Goal: Task Accomplishment & Management: Manage account settings

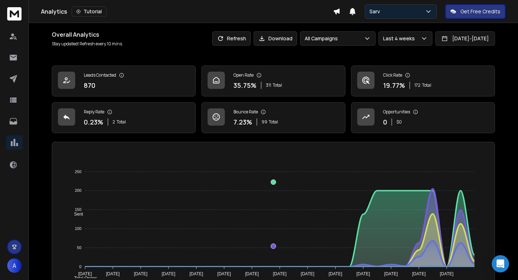
click at [392, 10] on div "Sarv" at bounding box center [400, 11] width 63 height 7
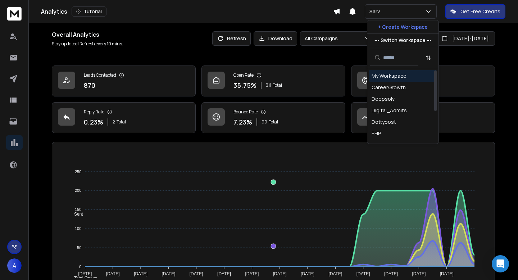
click at [383, 78] on div "My Workspace" at bounding box center [389, 75] width 35 height 7
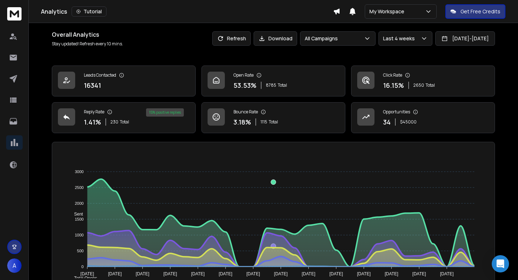
click at [13, 83] on link at bounding box center [13, 79] width 14 height 14
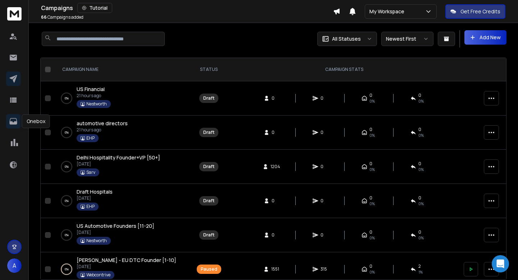
click at [9, 124] on icon at bounding box center [13, 121] width 9 height 9
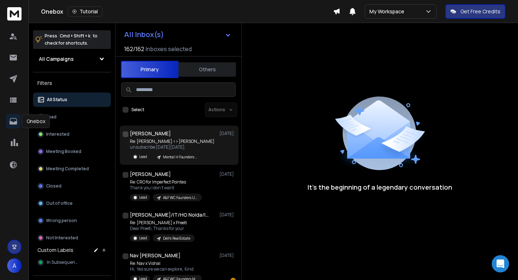
click at [164, 151] on div "Re: Eric <> Tyler unsubscribe On Fri, Oct 10, Lead Mental H Founders [1-200]" at bounding box center [172, 149] width 85 height 22
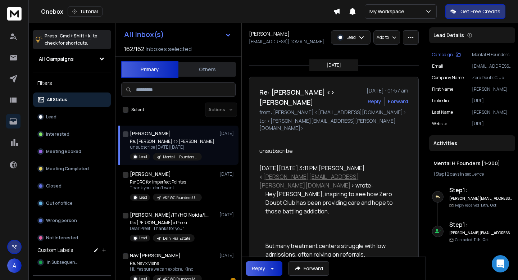
click at [360, 39] on icon at bounding box center [362, 38] width 6 height 6
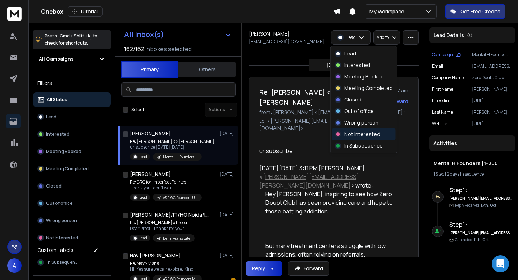
click at [359, 138] on div "Not Interested" at bounding box center [364, 134] width 64 height 12
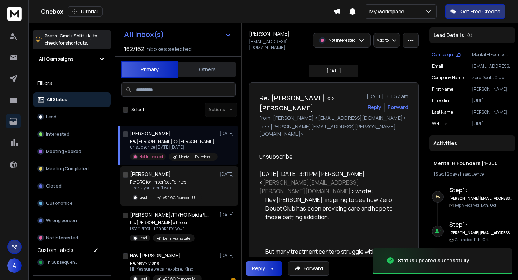
click at [206, 182] on div "Re: CRO for Imperfect Pointes Thank you I don’t want Lead A&F WC Founders UK [1…" at bounding box center [183, 190] width 106 height 22
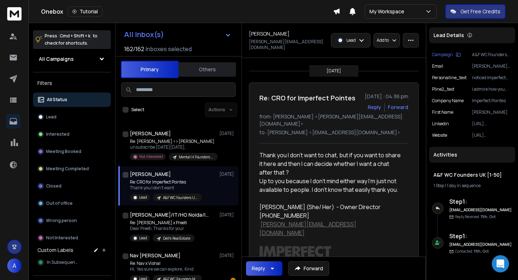
click at [446, 56] on p "Campaign" at bounding box center [442, 55] width 21 height 6
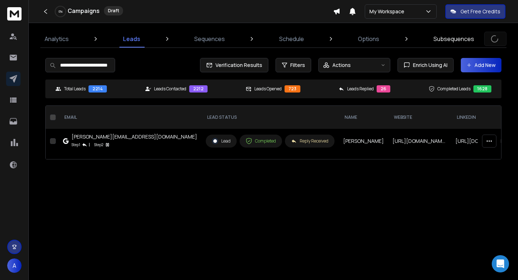
click at [444, 42] on p "Subsequences" at bounding box center [453, 39] width 41 height 9
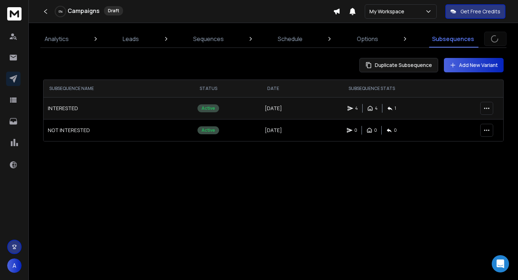
click at [69, 109] on td "INTERESTED" at bounding box center [109, 108] width 130 height 22
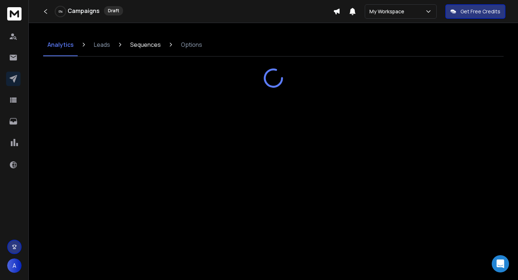
click at [137, 40] on p "Sequences" at bounding box center [145, 44] width 31 height 9
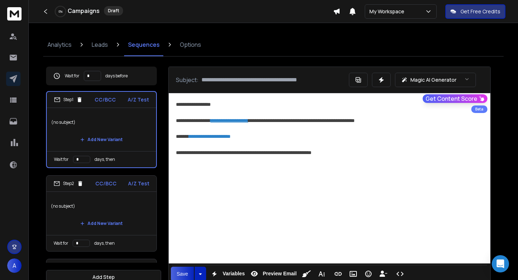
scroll to position [17, 0]
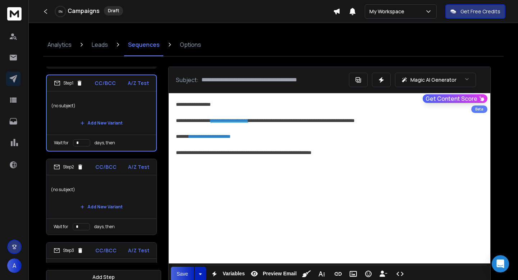
click at [120, 196] on p "(no subject)" at bounding box center [101, 189] width 101 height 20
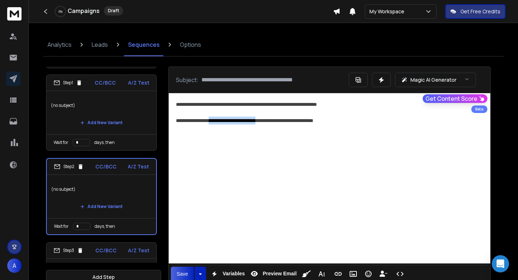
drag, startPoint x: 279, startPoint y: 122, endPoint x: 221, endPoint y: 120, distance: 57.9
click at [221, 120] on div "**********" at bounding box center [329, 121] width 307 height 8
click at [238, 121] on div "**********" at bounding box center [329, 121] width 307 height 8
drag, startPoint x: 257, startPoint y: 122, endPoint x: 208, endPoint y: 119, distance: 49.0
click at [208, 119] on div "**********" at bounding box center [329, 121] width 307 height 8
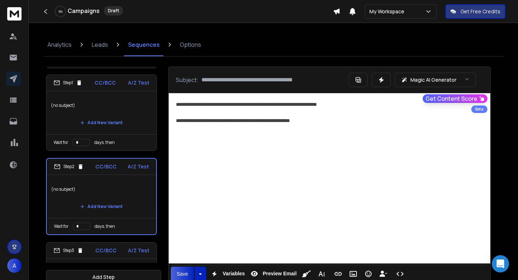
click at [339, 121] on div "**********" at bounding box center [329, 121] width 307 height 8
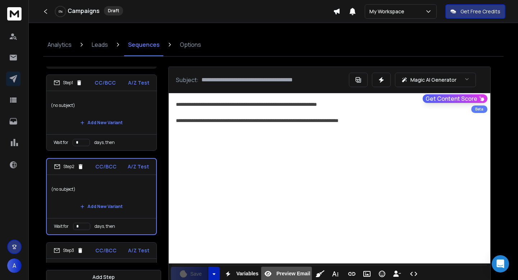
click at [278, 276] on span "Preview Email" at bounding box center [293, 273] width 37 height 6
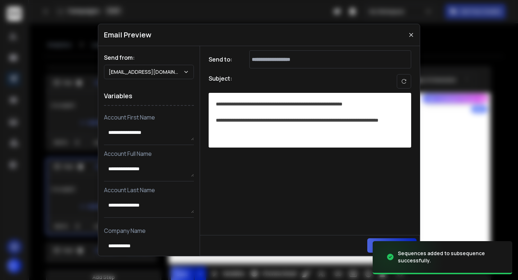
click at [412, 35] on icon at bounding box center [411, 35] width 6 height 6
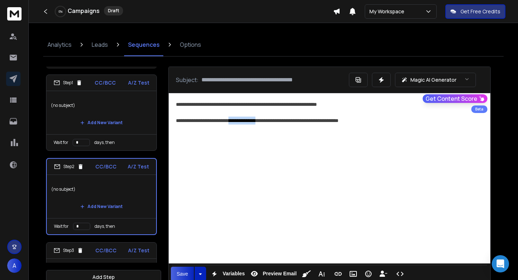
drag, startPoint x: 282, startPoint y: 122, endPoint x: 243, endPoint y: 122, distance: 38.5
click at [243, 122] on div "**********" at bounding box center [329, 121] width 307 height 8
copy div "**********"
click at [405, 119] on div "**********" at bounding box center [329, 121] width 307 height 8
click at [274, 271] on span "Preview Email" at bounding box center [279, 273] width 37 height 6
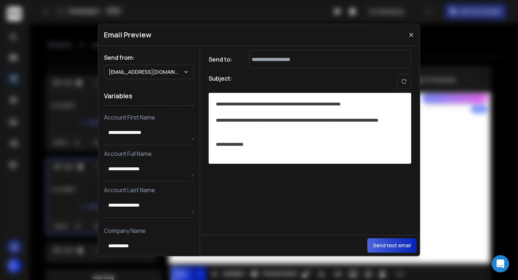
drag, startPoint x: 412, startPoint y: 34, endPoint x: 405, endPoint y: 36, distance: 7.6
click at [412, 34] on icon at bounding box center [411, 35] width 4 height 4
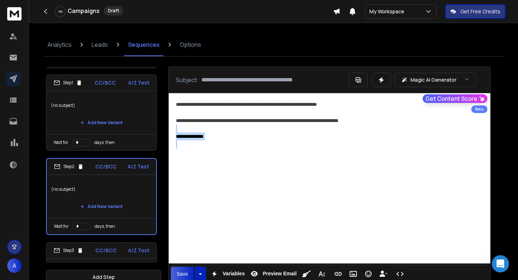
drag, startPoint x: 227, startPoint y: 141, endPoint x: 174, endPoint y: 128, distance: 54.6
click at [174, 128] on div "**********" at bounding box center [330, 177] width 322 height 168
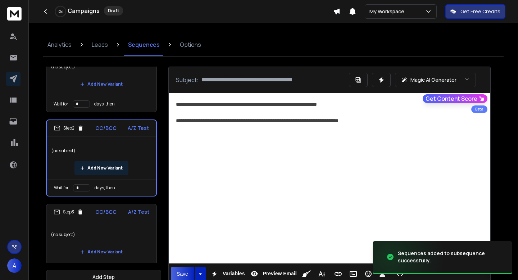
scroll to position [55, 0]
click at [278, 122] on div "**********" at bounding box center [329, 121] width 307 height 8
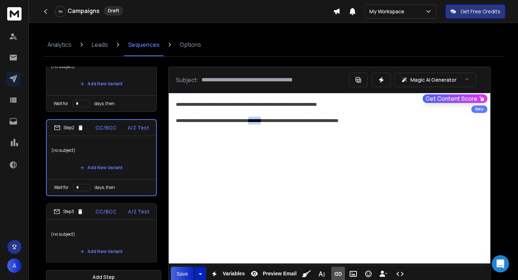
click at [340, 273] on icon "button" at bounding box center [338, 273] width 9 height 9
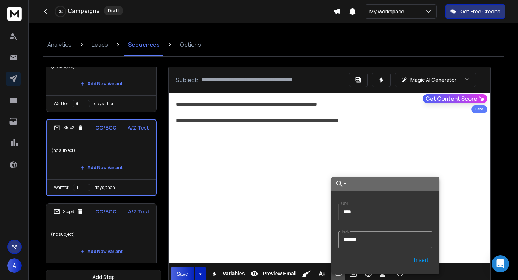
type input "*****"
click at [418, 261] on button "Insert" at bounding box center [421, 260] width 22 height 13
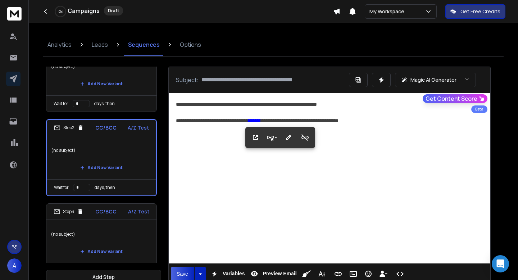
click at [348, 215] on div "**********" at bounding box center [330, 177] width 322 height 168
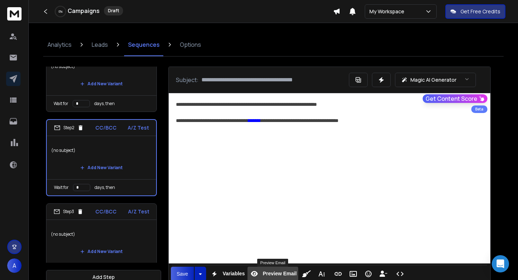
click at [276, 277] on div "Preview Email" at bounding box center [272, 274] width 50 height 12
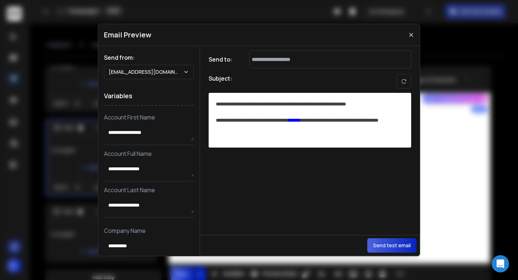
click at [410, 33] on icon at bounding box center [411, 35] width 6 height 6
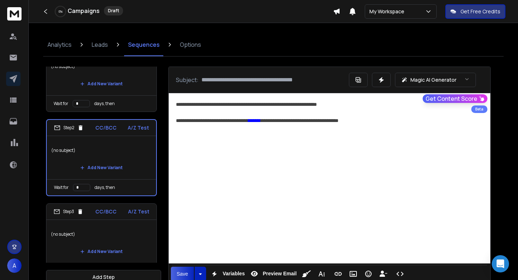
click at [261, 122] on link "*******" at bounding box center [254, 120] width 13 height 5
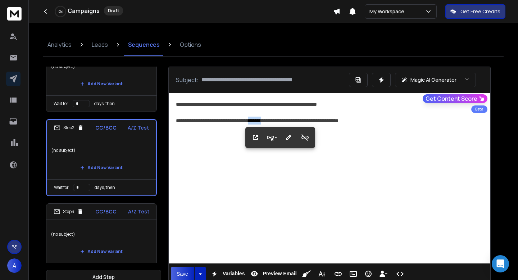
click at [261, 122] on link "*******" at bounding box center [254, 120] width 13 height 5
click at [305, 136] on icon "button" at bounding box center [305, 137] width 9 height 9
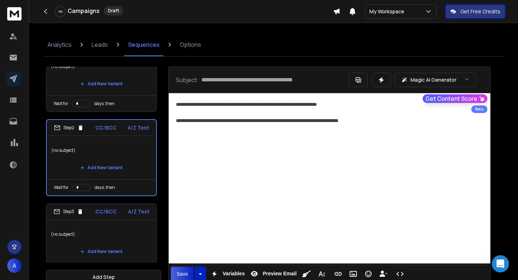
click at [305, 136] on div "**********" at bounding box center [330, 177] width 322 height 168
click at [301, 189] on div "**********" at bounding box center [330, 177] width 322 height 168
click at [264, 278] on div "Preview Email" at bounding box center [272, 274] width 50 height 12
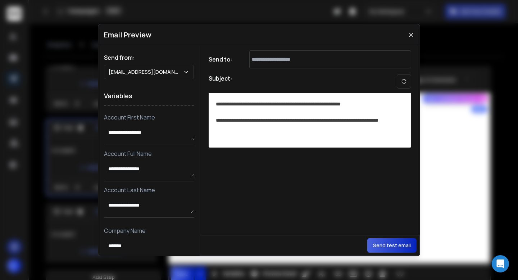
click at [321, 118] on div "**********" at bounding box center [309, 124] width 186 height 16
click at [321, 120] on div "**********" at bounding box center [309, 124] width 186 height 16
click at [411, 35] on icon at bounding box center [411, 35] width 6 height 6
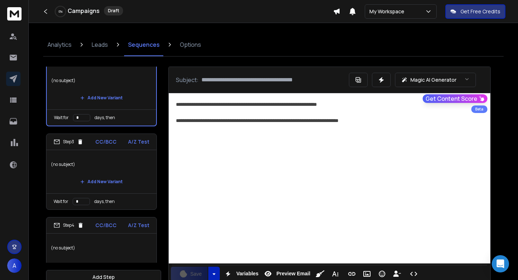
scroll to position [135, 0]
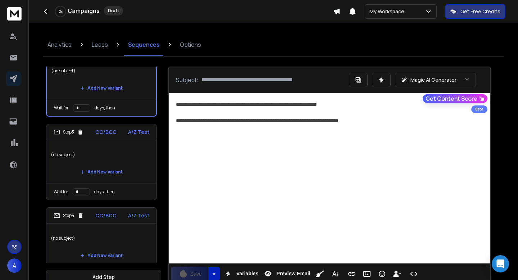
click at [138, 158] on p "(no subject)" at bounding box center [101, 155] width 101 height 20
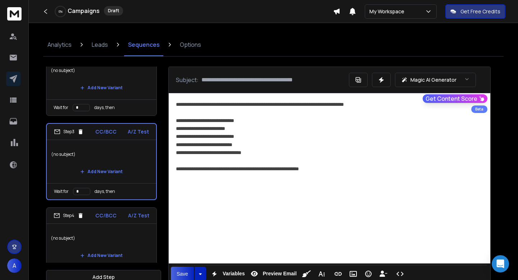
click at [313, 105] on div "**********" at bounding box center [329, 104] width 307 height 8
drag, startPoint x: 238, startPoint y: 105, endPoint x: 207, endPoint y: 104, distance: 31.3
click at [207, 104] on div "**********" at bounding box center [329, 104] width 307 height 8
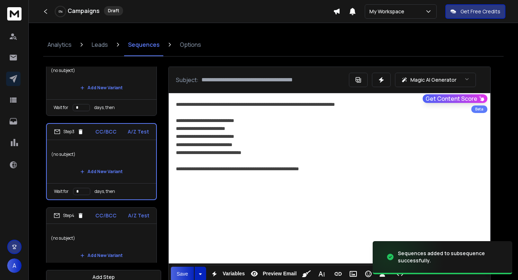
click at [264, 116] on div at bounding box center [329, 112] width 307 height 8
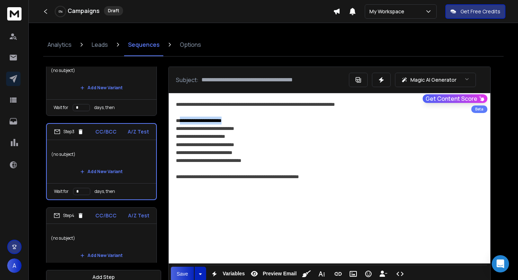
drag, startPoint x: 248, startPoint y: 122, endPoint x: 179, endPoint y: 122, distance: 69.4
click at [179, 122] on div "**********" at bounding box center [329, 121] width 307 height 8
click at [240, 120] on div "**********" at bounding box center [329, 121] width 307 height 8
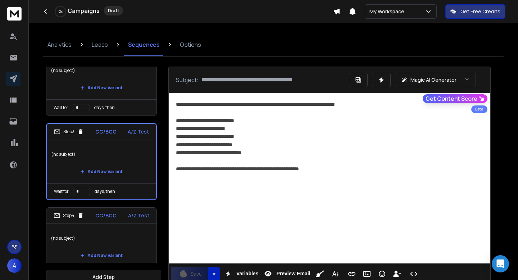
scroll to position [140, 0]
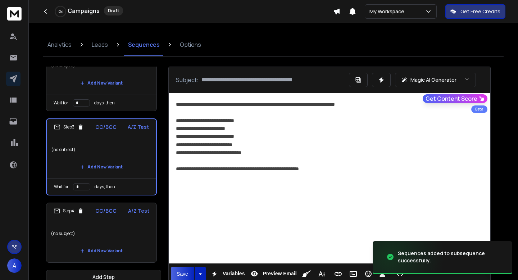
click at [113, 237] on p "(no subject)" at bounding box center [101, 233] width 101 height 20
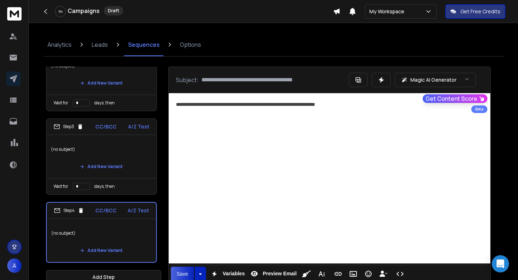
scroll to position [17, 0]
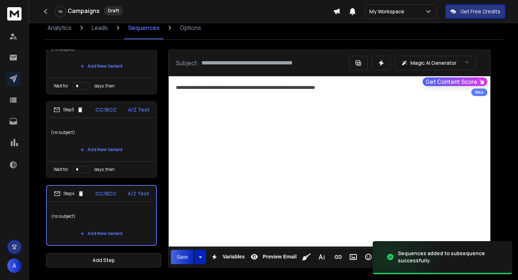
click at [368, 86] on div "**********" at bounding box center [329, 87] width 307 height 8
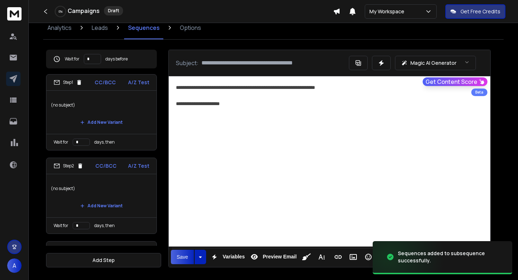
scroll to position [0, 0]
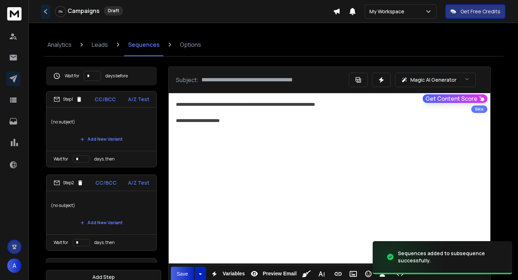
click at [45, 14] on icon at bounding box center [45, 11] width 6 height 6
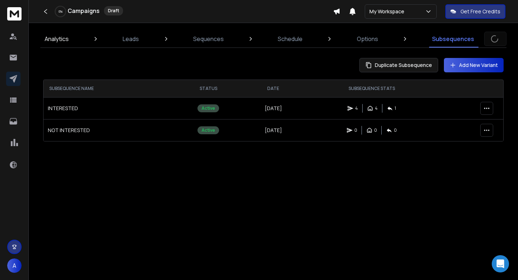
click at [58, 40] on p "Analytics" at bounding box center [57, 39] width 24 height 9
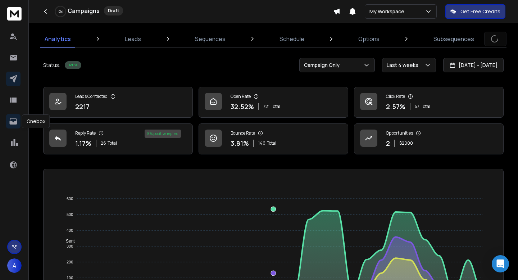
click at [12, 122] on icon at bounding box center [13, 121] width 8 height 6
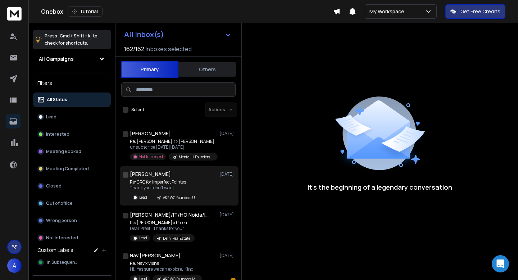
click at [199, 188] on p "Thank you I don’t want" at bounding box center [166, 188] width 72 height 6
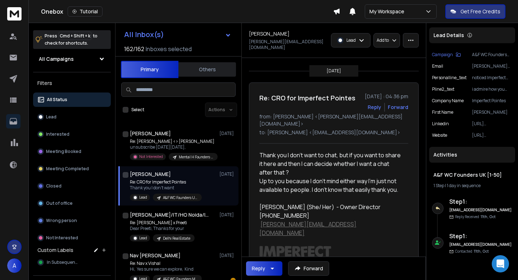
click at [355, 38] on div "Lead" at bounding box center [350, 40] width 39 height 14
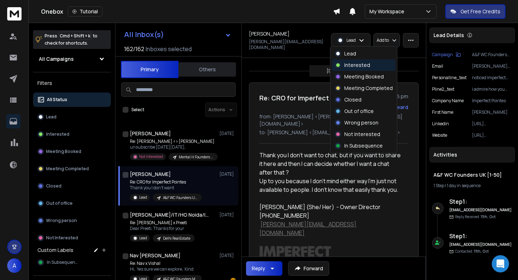
click at [354, 68] on p "Interested" at bounding box center [357, 65] width 26 height 7
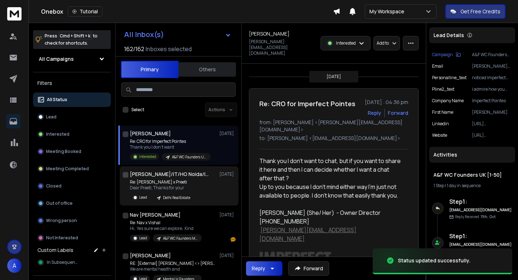
scroll to position [42, 0]
click at [214, 191] on div "Re: Sonam x Preeti Dear Preeti, Thanks for your Lead Delhi RealEstate" at bounding box center [183, 189] width 106 height 22
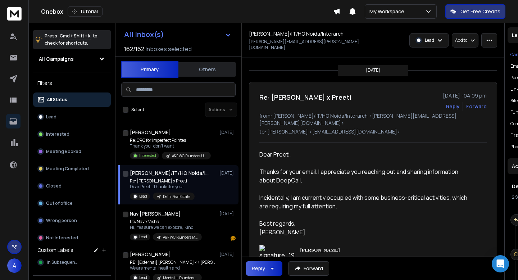
scroll to position [0, 0]
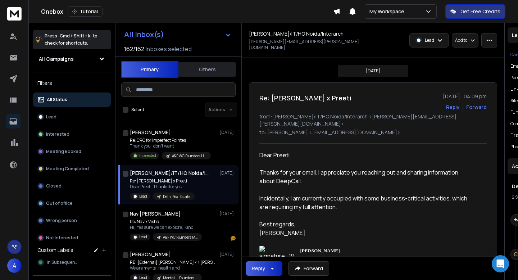
click at [455, 104] on button "Reply" at bounding box center [453, 107] width 14 height 7
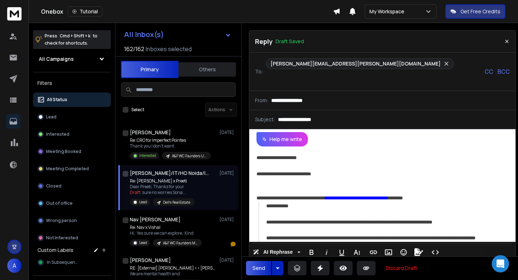
click at [256, 268] on button "Send" at bounding box center [258, 268] width 25 height 14
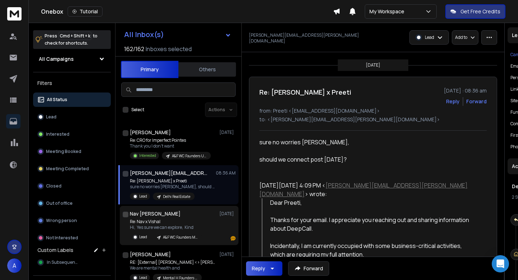
click at [179, 224] on p "Re: Nav x Vishal" at bounding box center [166, 222] width 72 height 6
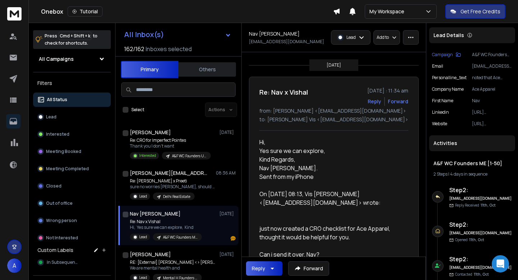
click at [255, 272] on div "Reply" at bounding box center [264, 268] width 25 height 9
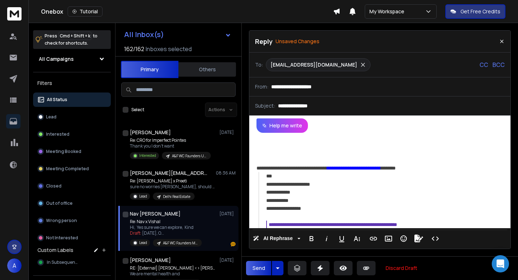
click at [499, 40] on icon at bounding box center [502, 41] width 6 height 6
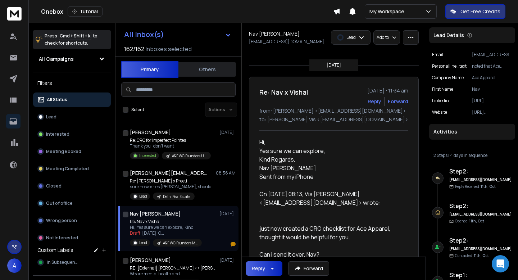
scroll to position [0, 4]
click at [468, 36] on icon at bounding box center [470, 35] width 4 height 4
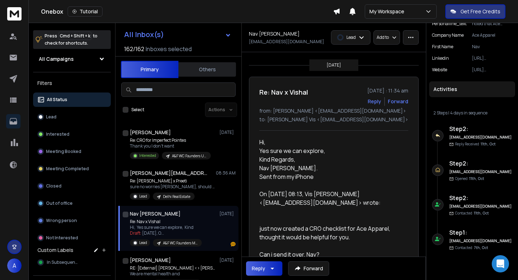
scroll to position [0, 0]
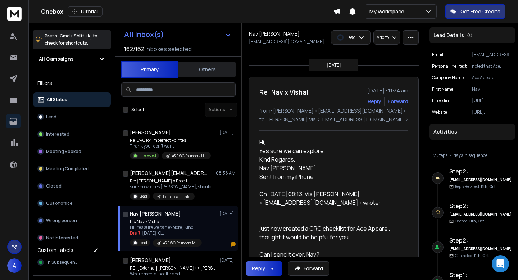
click at [255, 271] on div "Reply" at bounding box center [258, 268] width 13 height 7
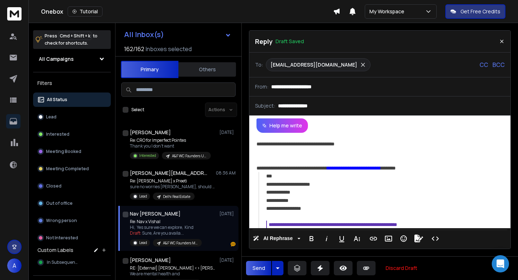
click at [329, 146] on div "**********" at bounding box center [378, 144] width 245 height 8
click at [350, 150] on div at bounding box center [379, 152] width 247 height 8
click at [252, 271] on button "Send" at bounding box center [258, 268] width 25 height 14
click at [367, 147] on div "**********" at bounding box center [378, 144] width 245 height 8
click at [258, 269] on button "Send" at bounding box center [258, 268] width 25 height 14
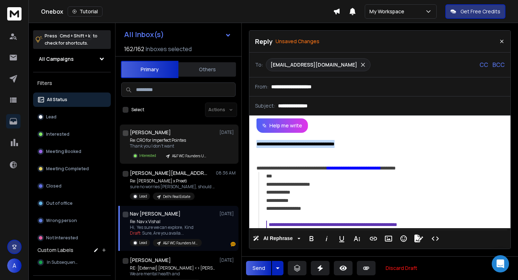
drag, startPoint x: 373, startPoint y: 146, endPoint x: 227, endPoint y: 146, distance: 146.0
click at [227, 146] on div "All Inbox(s) 162 / 162 Inboxes selected Primary Others Select Actions Eric Golu…" at bounding box center [316, 163] width 403 height 280
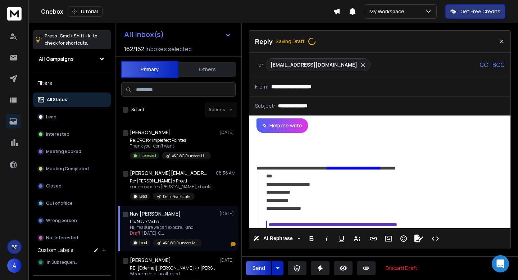
click at [500, 41] on icon at bounding box center [502, 41] width 6 height 6
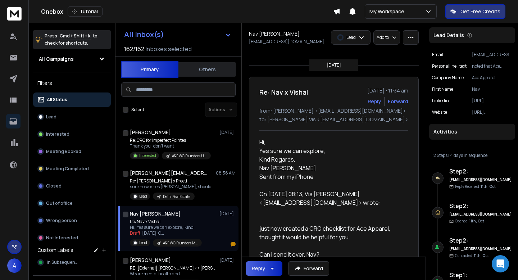
click at [188, 235] on p "Draft: On Saturday, O ..." at bounding box center [166, 233] width 72 height 6
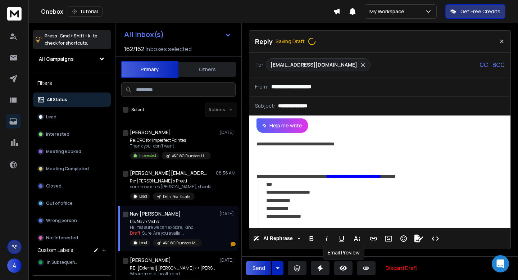
click at [343, 267] on icon at bounding box center [343, 267] width 7 height 7
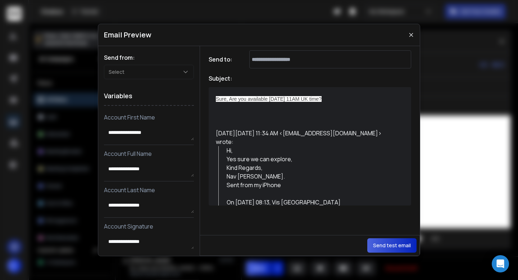
click at [411, 33] on icon at bounding box center [411, 35] width 6 height 6
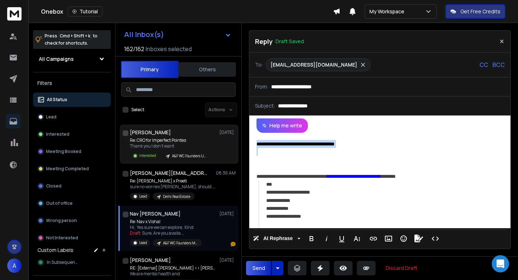
drag, startPoint x: 374, startPoint y: 150, endPoint x: 229, endPoint y: 138, distance: 145.1
click at [229, 138] on div "All Inbox(s) 162 / 162 Inboxes selected Primary Others Select Actions Eric Golu…" at bounding box center [316, 163] width 403 height 280
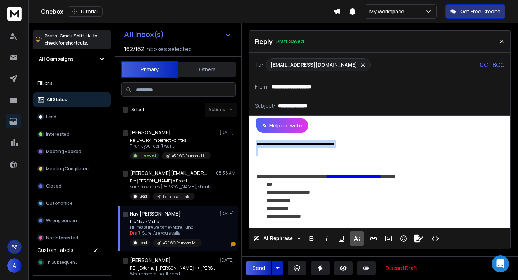
click at [356, 240] on icon "button" at bounding box center [356, 238] width 9 height 9
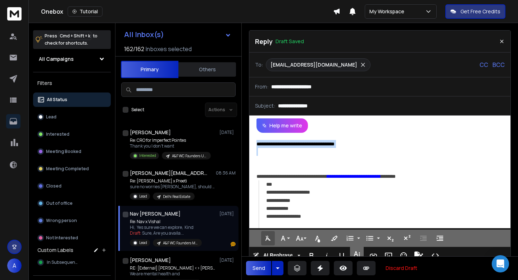
click at [270, 239] on icon "button" at bounding box center [268, 238] width 9 height 9
click at [374, 151] on div at bounding box center [379, 152] width 247 height 8
click at [253, 272] on button "Send" at bounding box center [258, 268] width 25 height 14
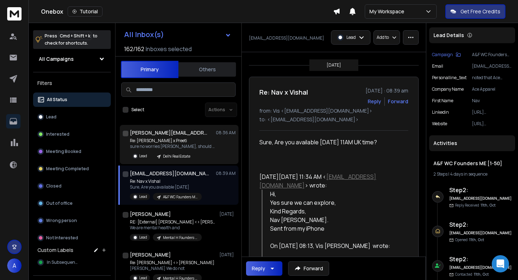
scroll to position [83, 0]
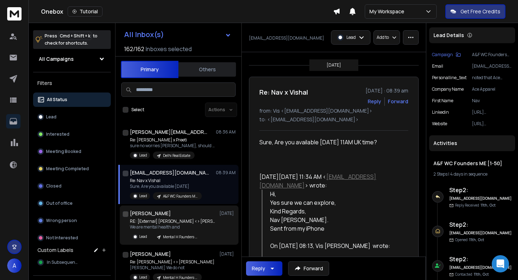
click at [186, 225] on p "We are mental health and" at bounding box center [173, 227] width 86 height 6
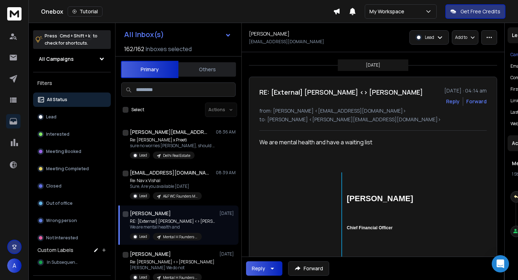
click at [428, 35] on p "Lead" at bounding box center [429, 38] width 9 height 6
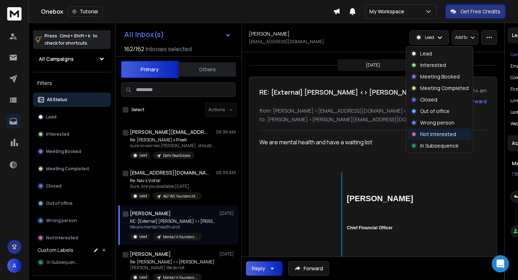
click at [429, 132] on p "Not Interested" at bounding box center [438, 134] width 36 height 7
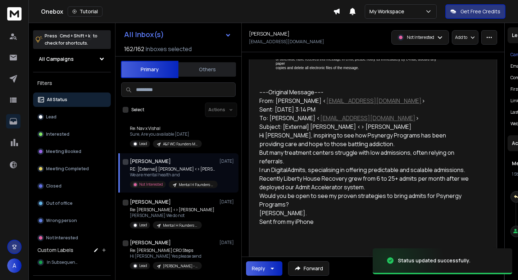
scroll to position [437, 0]
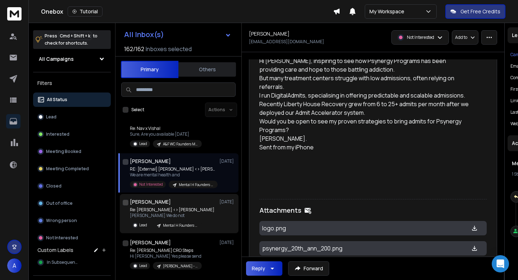
click at [155, 211] on p "Re: Russell <> Tyler" at bounding box center [172, 210] width 85 height 6
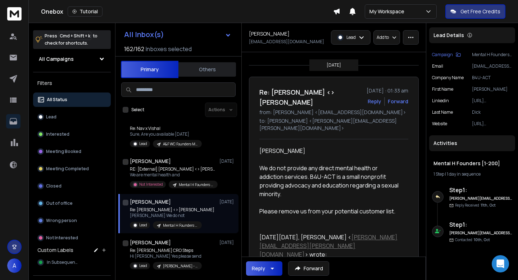
click at [360, 41] on div "Lead" at bounding box center [350, 38] width 39 height 14
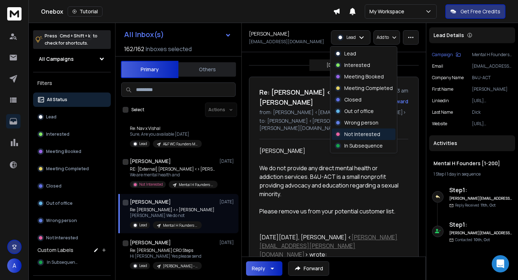
click at [352, 133] on p "Not Interested" at bounding box center [362, 134] width 36 height 7
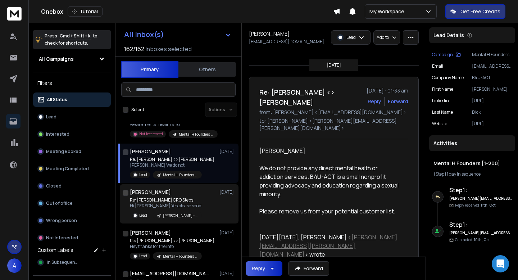
scroll to position [186, 0]
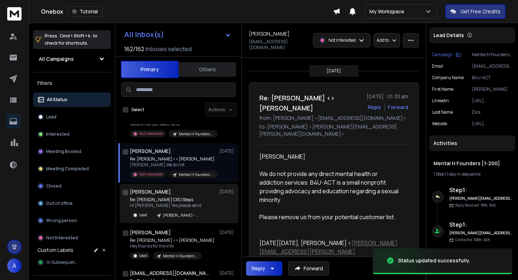
click at [201, 203] on p "Hi Emma Yes please send" at bounding box center [166, 206] width 72 height 6
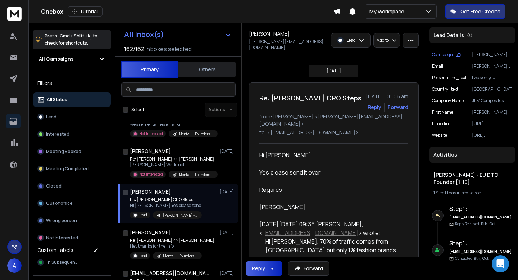
click at [449, 57] on p "Campaign" at bounding box center [442, 55] width 21 height 6
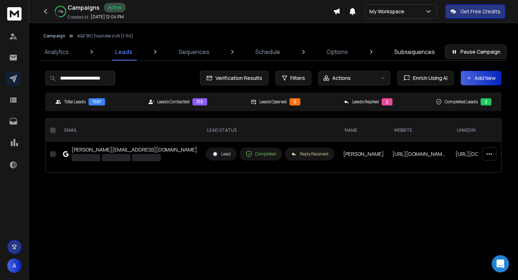
click at [402, 56] on link "Subsequences" at bounding box center [414, 51] width 49 height 17
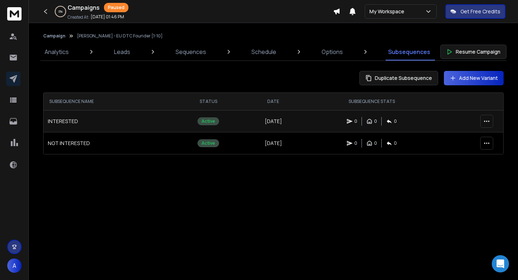
click at [121, 124] on td "INTERESTED" at bounding box center [109, 121] width 130 height 22
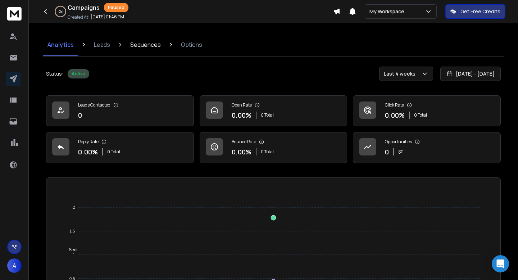
click at [148, 47] on p "Sequences" at bounding box center [145, 44] width 31 height 9
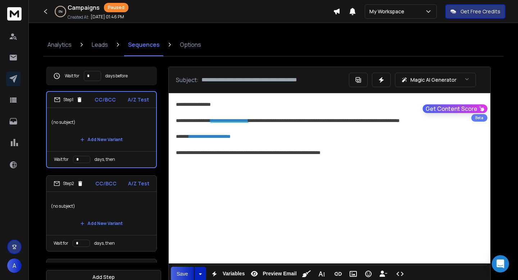
click at [379, 154] on div "**********" at bounding box center [329, 153] width 307 height 8
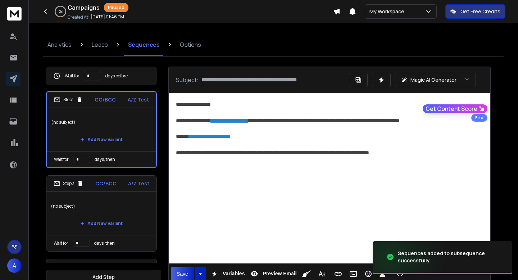
click at [126, 211] on p "(no subject)" at bounding box center [101, 206] width 101 height 20
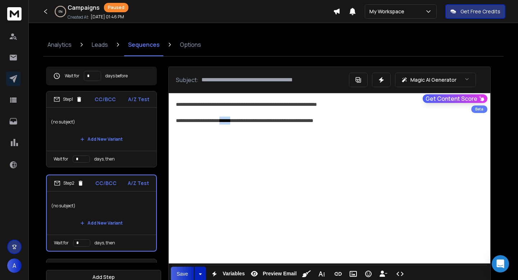
drag, startPoint x: 248, startPoint y: 122, endPoint x: 232, endPoint y: 121, distance: 15.8
click at [232, 121] on div "**********" at bounding box center [329, 121] width 307 height 8
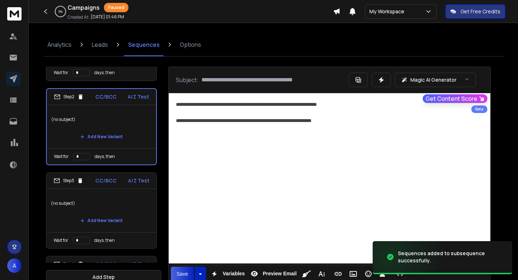
scroll to position [114, 0]
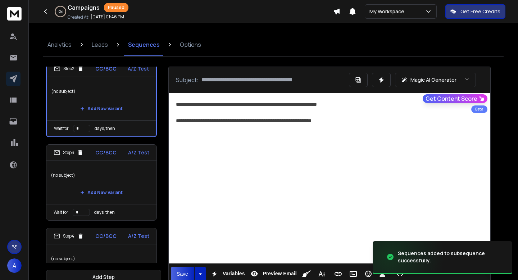
click at [137, 173] on p "(no subject)" at bounding box center [101, 175] width 101 height 20
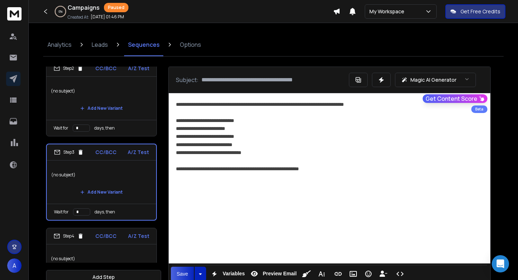
scroll to position [140, 0]
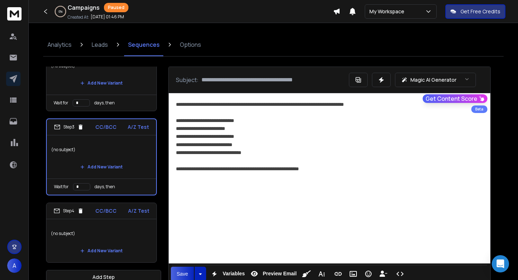
click at [120, 228] on p "(no subject)" at bounding box center [101, 233] width 101 height 20
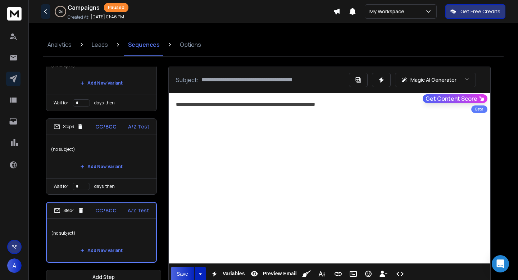
click at [46, 14] on icon at bounding box center [45, 11] width 6 height 6
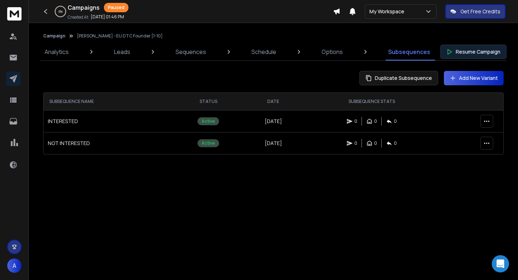
click at [450, 55] on icon at bounding box center [449, 52] width 6 height 6
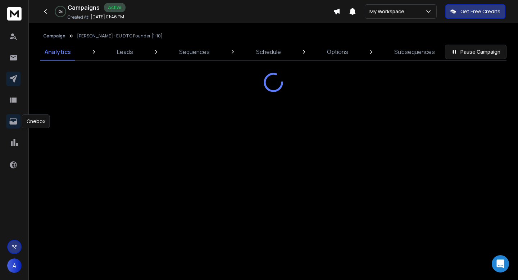
click at [13, 121] on icon at bounding box center [13, 121] width 9 height 9
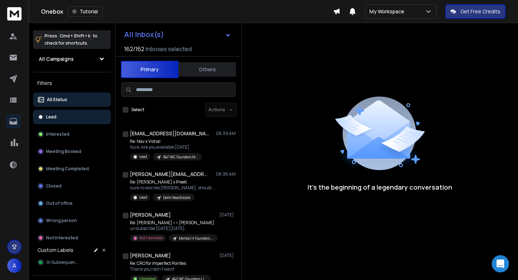
click at [66, 118] on button "Lead" at bounding box center [72, 117] width 78 height 14
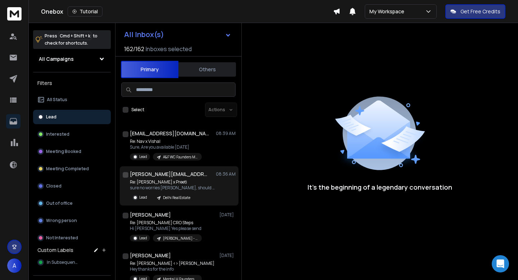
click at [203, 189] on div "Re: Sonam x Preeti sure no worries Sonam, should we Lead Delhi RealEstate" at bounding box center [183, 190] width 106 height 22
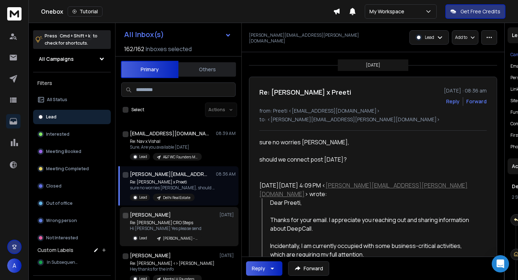
click at [196, 224] on p "Re: John x CRO Steps" at bounding box center [166, 223] width 72 height 6
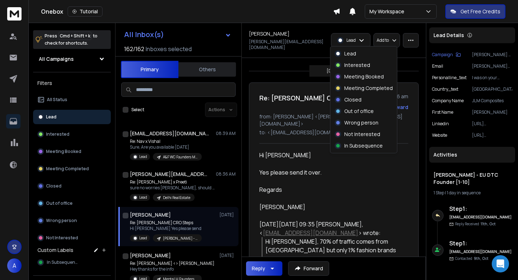
click at [355, 41] on div "Lead" at bounding box center [350, 40] width 39 height 14
click at [355, 66] on p "Interested" at bounding box center [357, 65] width 26 height 7
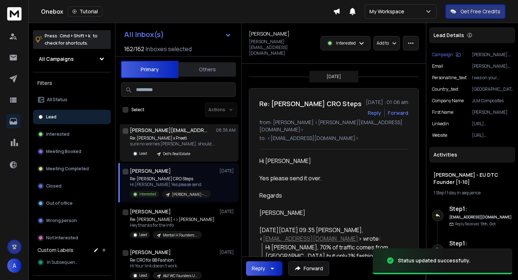
scroll to position [45, 0]
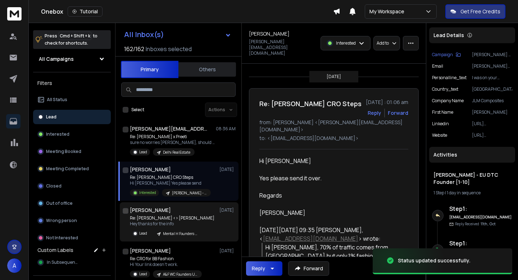
click at [196, 222] on p "Hey thanks for the info" at bounding box center [172, 224] width 85 height 6
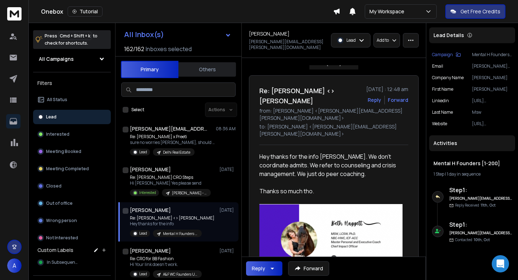
scroll to position [0, 0]
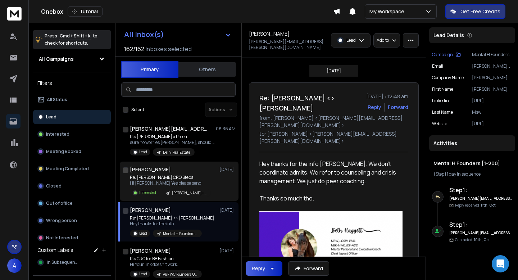
click at [171, 182] on p "Hi Emma Yes please send" at bounding box center [170, 183] width 81 height 6
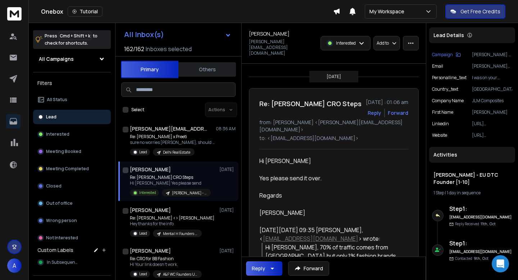
click at [447, 55] on p "Campaign" at bounding box center [442, 55] width 21 height 6
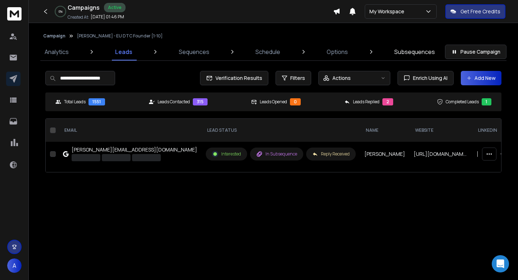
click at [407, 57] on link "Subsequences" at bounding box center [414, 51] width 49 height 17
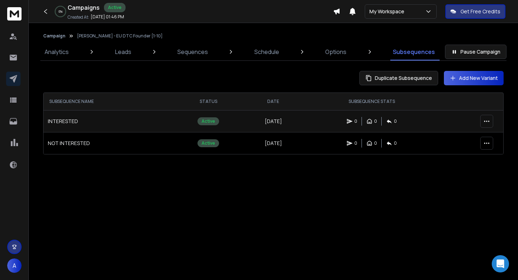
click at [124, 123] on td "INTERESTED" at bounding box center [109, 121] width 130 height 22
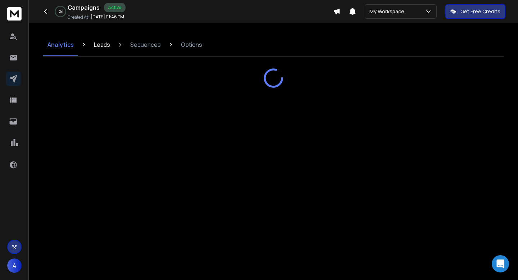
click at [100, 44] on p "Leads" at bounding box center [102, 44] width 16 height 9
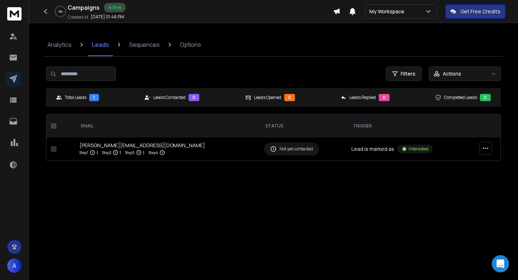
click at [265, 64] on div "Filters Actions Total Leads 1 Leads Contacted 0 Leads Opened 0 Leads Replied 0 …" at bounding box center [273, 114] width 460 height 100
click at [407, 15] on p "My Workspace" at bounding box center [388, 11] width 38 height 7
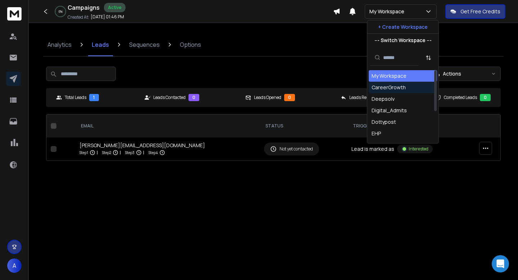
click at [406, 87] on div "CareerGrowth" at bounding box center [403, 88] width 68 height 12
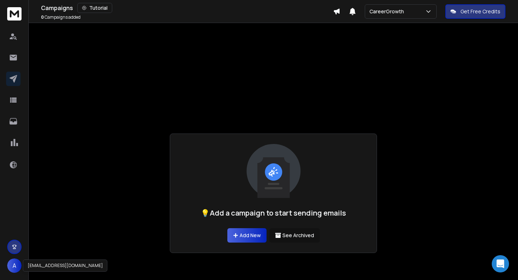
click at [11, 271] on span "A" at bounding box center [14, 265] width 14 height 14
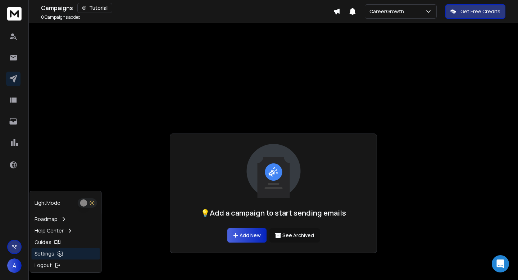
click at [55, 256] on div "Settings" at bounding box center [66, 254] width 68 height 12
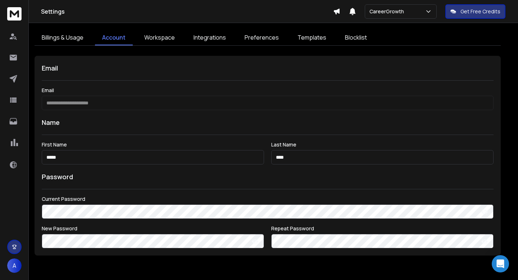
click at [166, 41] on link "Workspace" at bounding box center [159, 37] width 45 height 15
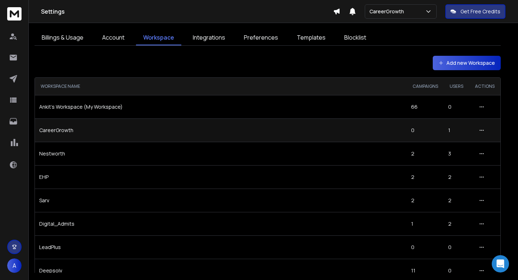
click at [141, 128] on td "CareerGrowth" at bounding box center [221, 129] width 372 height 23
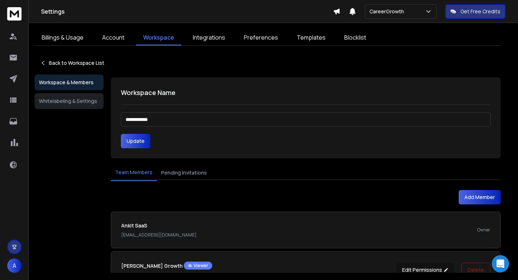
scroll to position [16, 0]
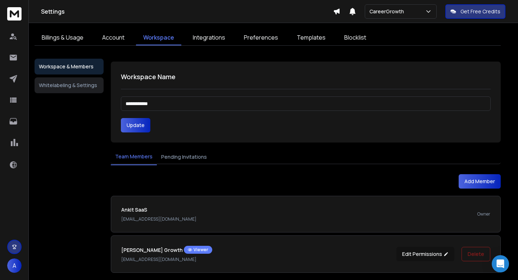
click at [183, 158] on div "**********" at bounding box center [306, 167] width 390 height 211
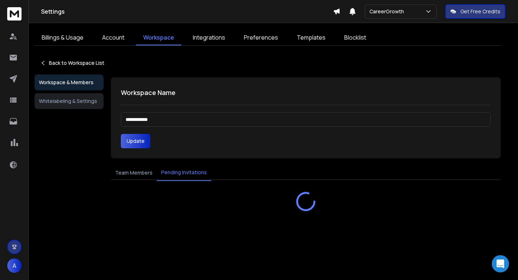
scroll to position [0, 0]
click at [135, 171] on button "Team Members" at bounding box center [134, 173] width 46 height 16
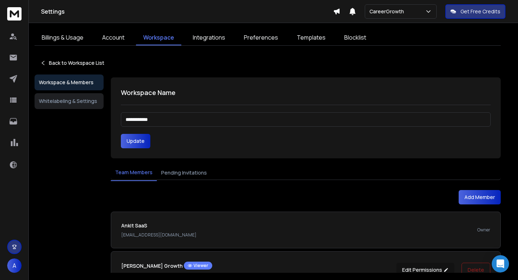
click at [158, 42] on link "Workspace" at bounding box center [158, 37] width 45 height 15
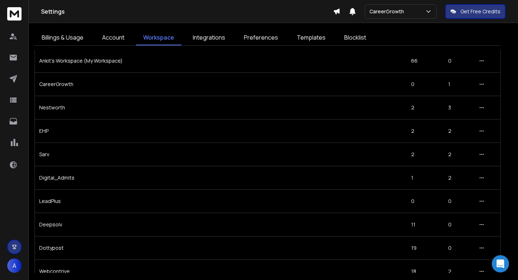
scroll to position [47, 0]
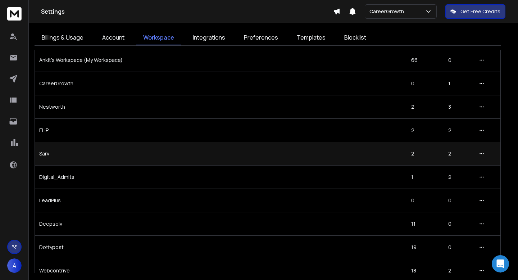
click at [119, 155] on td "Sarv" at bounding box center [221, 153] width 372 height 23
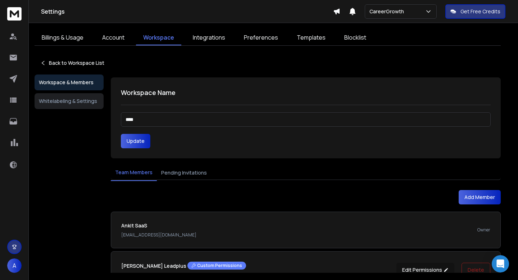
scroll to position [27, 0]
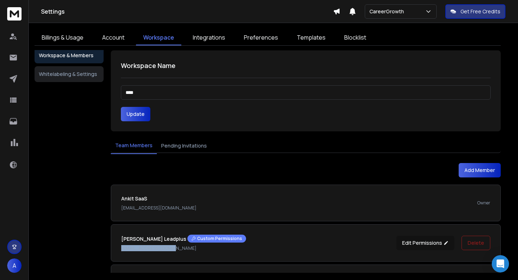
drag, startPoint x: 175, startPoint y: 252, endPoint x: 121, endPoint y: 250, distance: 54.0
click at [121, 250] on div "Adil Leadplus Custom Permissions md.adiloo27@gmail.com Edit Permissions Delete" at bounding box center [306, 242] width 390 height 37
copy p "md.adiloo27@gmail.com"
click at [158, 40] on link "Workspace" at bounding box center [158, 37] width 45 height 15
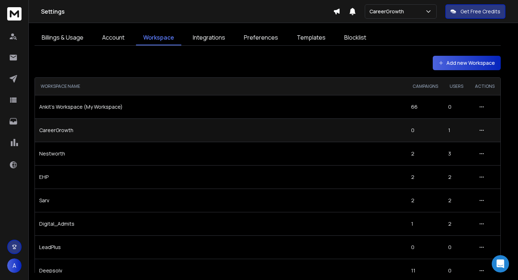
click at [107, 136] on td "CareerGrowth" at bounding box center [221, 129] width 372 height 23
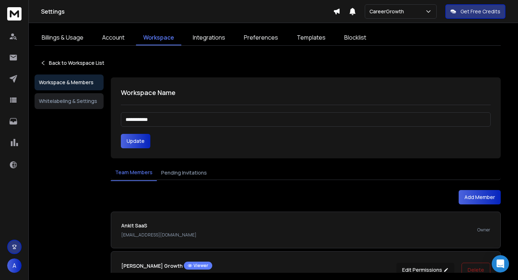
click at [478, 203] on button "Add Member" at bounding box center [480, 197] width 42 height 14
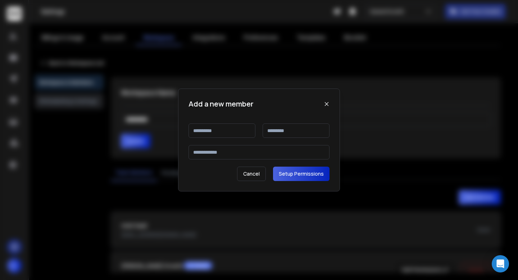
click at [222, 133] on input at bounding box center [221, 130] width 67 height 14
type input "****"
type input "********"
click at [192, 159] on div "**** ******** Cancel Setup Permissions" at bounding box center [258, 152] width 141 height 58
click at [204, 153] on input at bounding box center [258, 152] width 141 height 14
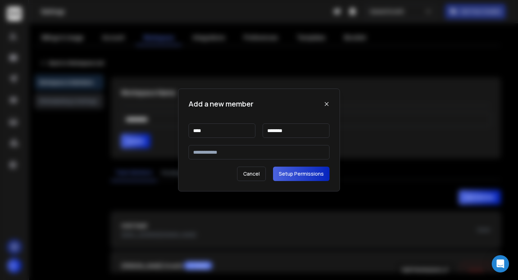
paste input "**********"
type input "**********"
click at [300, 178] on button "Setup Permissions" at bounding box center [301, 174] width 56 height 14
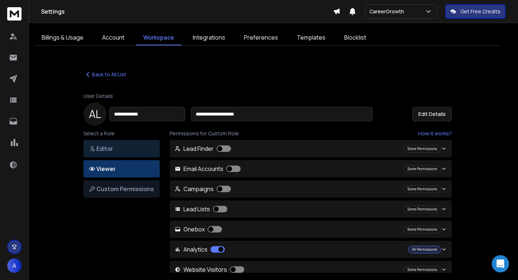
click at [122, 151] on p "Editor" at bounding box center [121, 148] width 65 height 9
click at [95, 151] on button "Editor" at bounding box center [92, 149] width 6 height 18
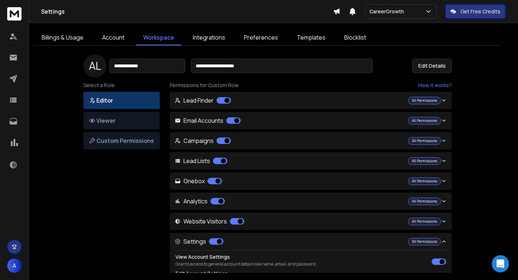
scroll to position [49, 0]
click at [222, 99] on button "button" at bounding box center [224, 100] width 14 height 6
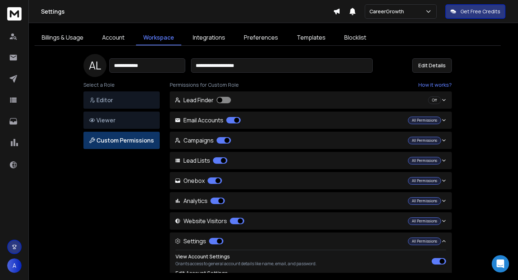
click at [235, 223] on button "button" at bounding box center [237, 221] width 14 height 6
click at [444, 240] on icon "button" at bounding box center [444, 241] width 6 height 6
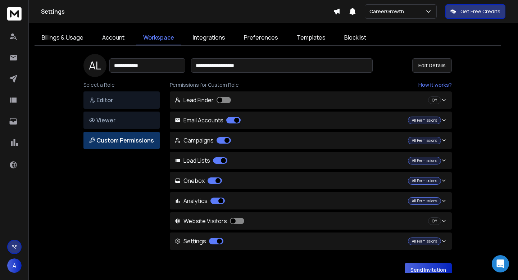
scroll to position [67, 0]
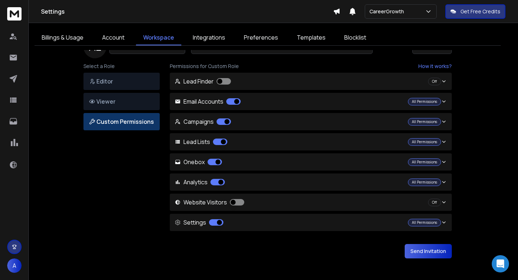
click at [441, 224] on icon "button" at bounding box center [444, 222] width 6 height 6
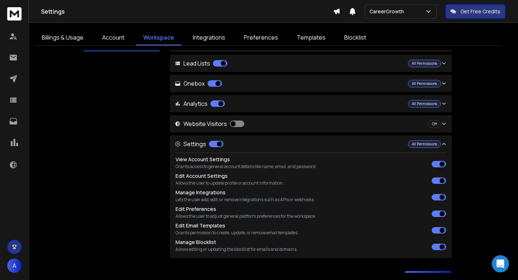
scroll to position [113, 0]
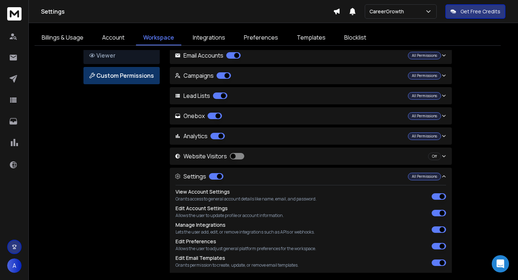
click at [214, 176] on button "button" at bounding box center [216, 176] width 14 height 6
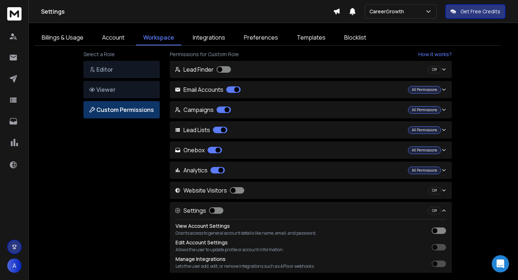
scroll to position [77, 0]
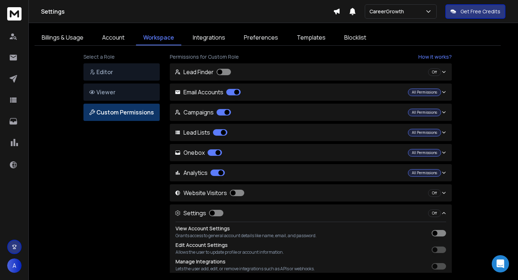
click at [443, 90] on icon "button" at bounding box center [444, 92] width 6 height 6
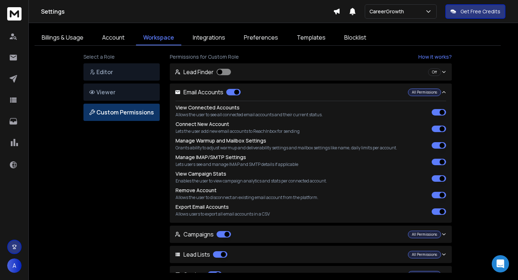
click at [440, 128] on button "Connect New Account" at bounding box center [439, 129] width 14 height 6
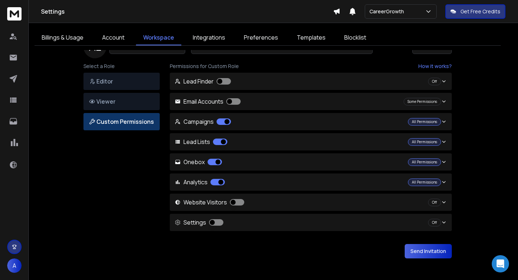
click at [442, 105] on button "Email Accounts Some Permissions" at bounding box center [311, 101] width 282 height 17
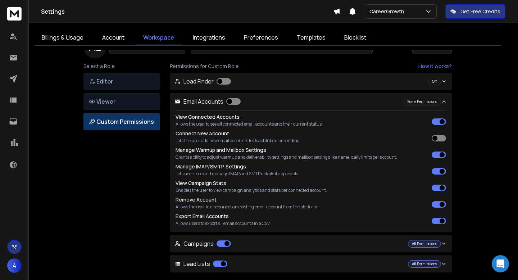
click at [229, 101] on button "button" at bounding box center [233, 101] width 14 height 6
click at [436, 122] on button "View Connected Accounts" at bounding box center [439, 121] width 14 height 6
click at [390, 101] on div "Email Accounts Some Permissions" at bounding box center [308, 101] width 266 height 9
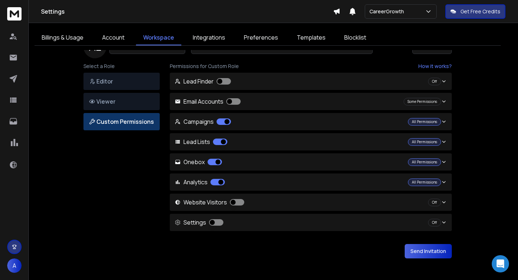
click at [387, 122] on div "Campaigns All Permissions" at bounding box center [308, 121] width 266 height 9
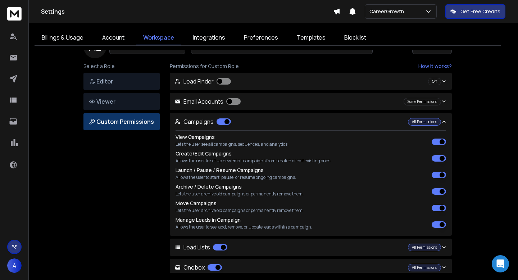
click at [387, 122] on div "Campaigns All Permissions" at bounding box center [308, 121] width 266 height 9
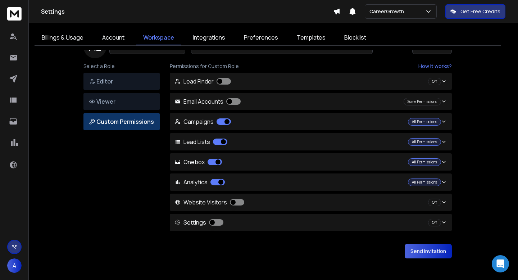
click at [374, 144] on div "Lead Lists All Permissions" at bounding box center [308, 141] width 266 height 9
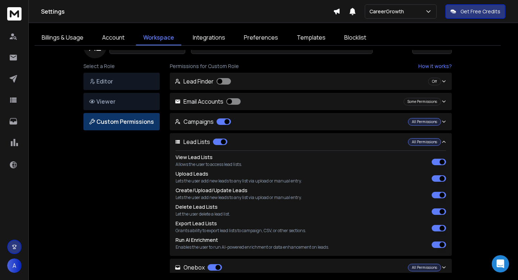
click at [374, 144] on div "Lead Lists All Permissions" at bounding box center [308, 141] width 266 height 9
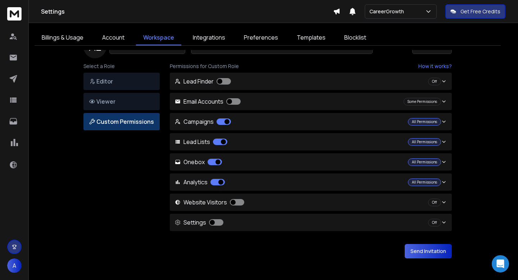
click at [371, 163] on div "Onebox All Permissions" at bounding box center [308, 162] width 266 height 9
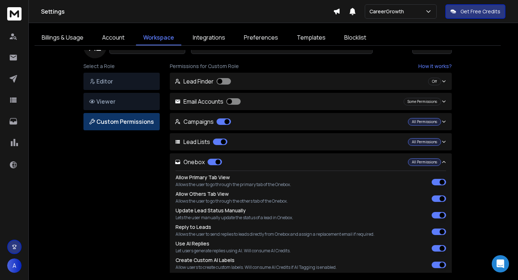
click at [371, 163] on div "Onebox All Permissions" at bounding box center [308, 162] width 266 height 9
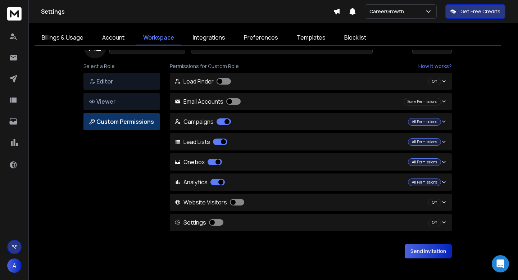
scroll to position [13, 0]
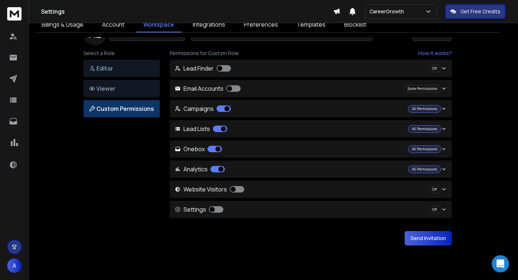
click at [369, 165] on div "Analytics All Permissions" at bounding box center [308, 169] width 266 height 9
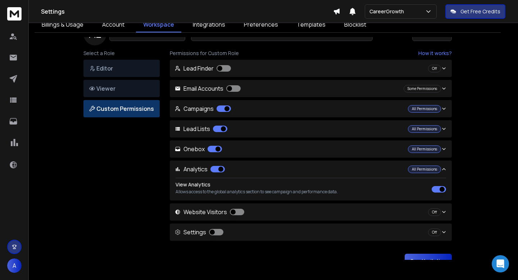
scroll to position [90, 0]
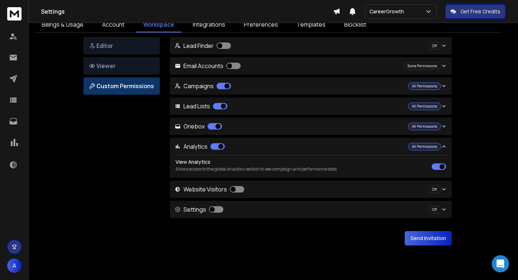
click at [430, 241] on button "Send Invitation" at bounding box center [428, 238] width 47 height 14
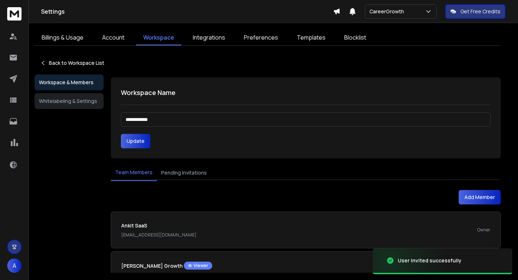
click at [165, 40] on link "Workspace" at bounding box center [158, 37] width 45 height 15
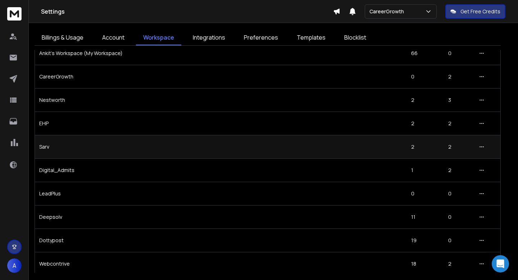
scroll to position [56, 0]
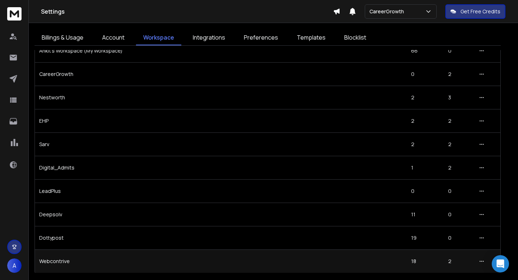
click at [68, 267] on td "Webcontrive" at bounding box center [221, 260] width 372 height 23
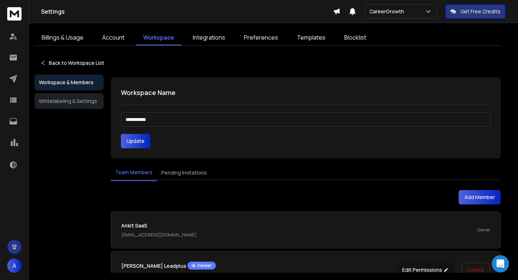
scroll to position [56, 0]
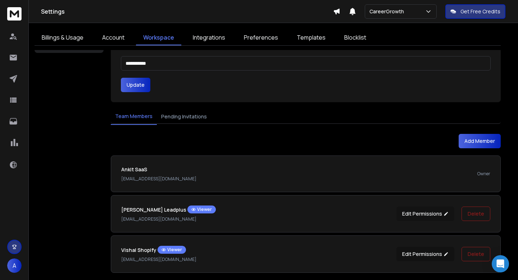
click at [420, 215] on button "Edit Permissions" at bounding box center [425, 213] width 58 height 14
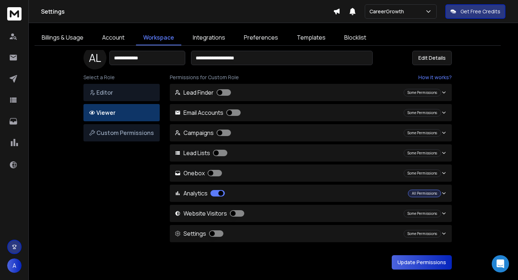
scroll to position [12, 0]
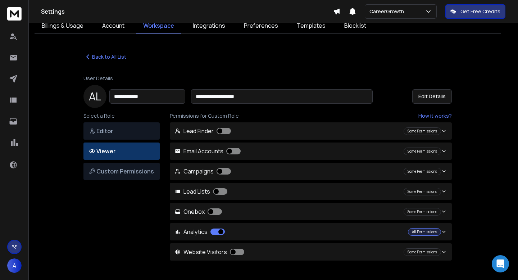
click at [227, 152] on button "button" at bounding box center [233, 151] width 14 height 6
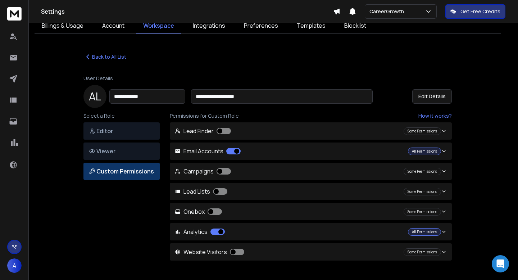
click at [220, 170] on button "button" at bounding box center [224, 171] width 14 height 6
click at [214, 194] on button "button" at bounding box center [220, 191] width 14 height 6
click at [211, 209] on button "button" at bounding box center [215, 211] width 14 height 6
click at [380, 149] on div "Email Accounts All Permissions" at bounding box center [308, 151] width 266 height 9
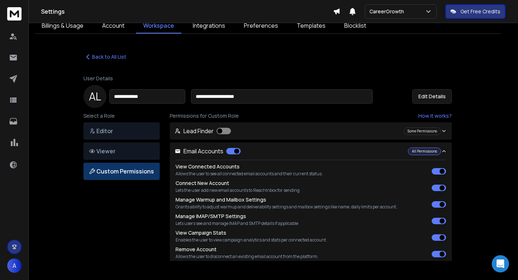
click at [236, 151] on button "button" at bounding box center [233, 151] width 14 height 6
click at [435, 169] on button "View Connected Accounts" at bounding box center [439, 171] width 14 height 6
click at [367, 150] on div "Email Accounts Some Permissions" at bounding box center [308, 151] width 266 height 9
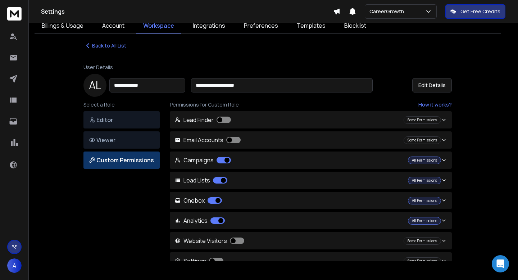
scroll to position [21, 0]
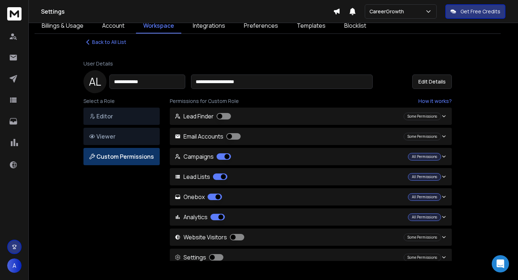
click at [351, 157] on div "Campaigns All Permissions" at bounding box center [308, 156] width 266 height 9
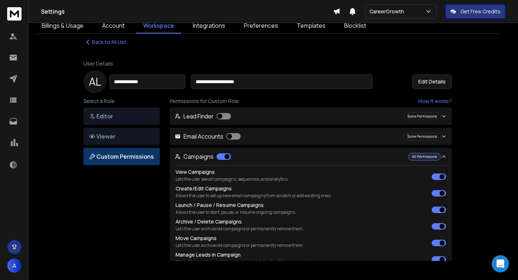
click at [351, 157] on div "Campaigns All Permissions" at bounding box center [308, 156] width 266 height 9
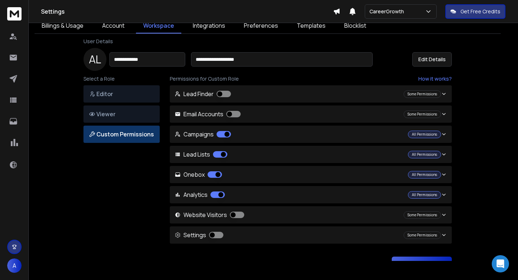
scroll to position [54, 0]
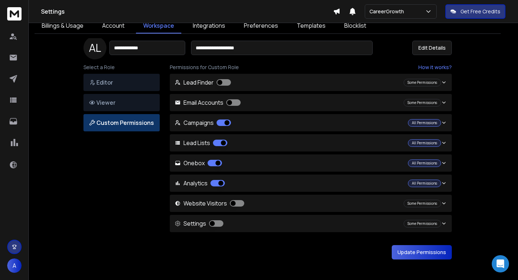
click at [342, 158] on button "Onebox All Permissions" at bounding box center [311, 162] width 282 height 17
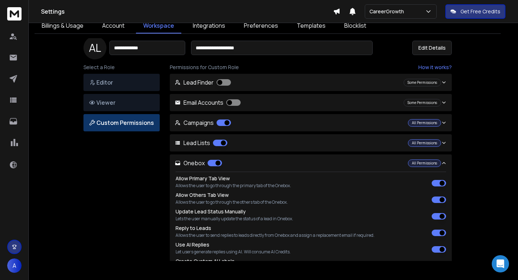
click at [335, 163] on div "Onebox All Permissions" at bounding box center [308, 163] width 266 height 9
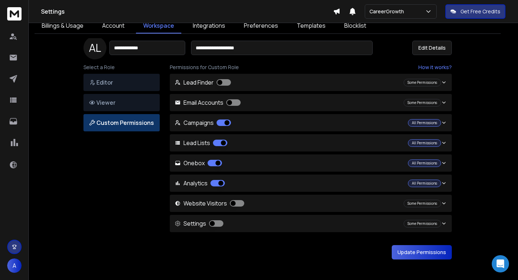
scroll to position [67, 0]
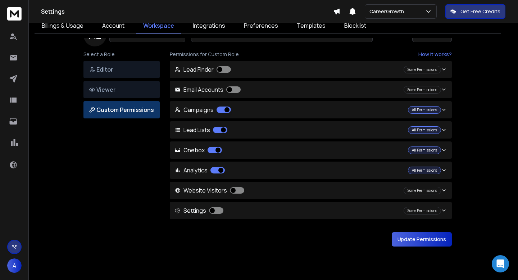
click at [345, 85] on div "Email Accounts Some Permissions" at bounding box center [308, 89] width 266 height 9
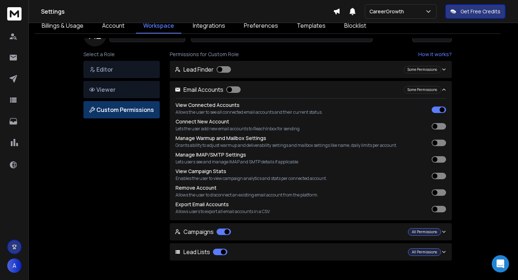
click at [345, 85] on div "Email Accounts Some Permissions" at bounding box center [308, 89] width 266 height 9
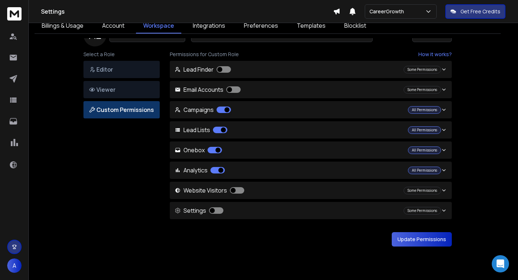
click at [416, 243] on button "Update Permissions" at bounding box center [422, 239] width 60 height 14
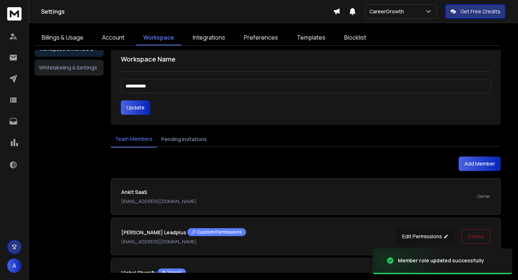
scroll to position [56, 0]
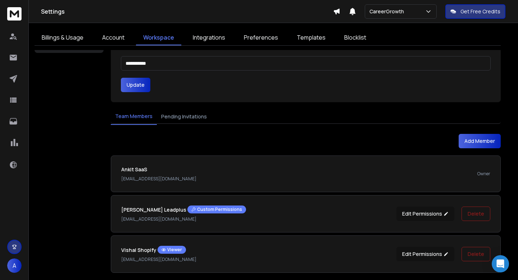
click at [87, 163] on div "**********" at bounding box center [268, 146] width 466 height 251
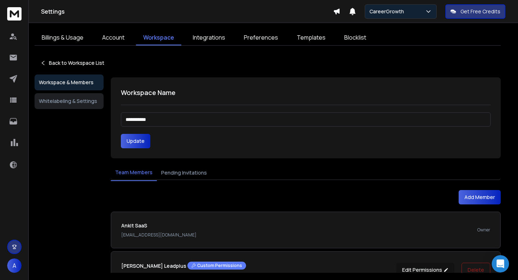
click at [386, 8] on p "CareerGrowth" at bounding box center [387, 11] width 37 height 7
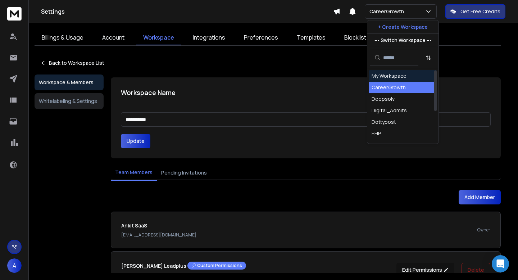
click at [382, 77] on div "My Workspace" at bounding box center [389, 75] width 35 height 7
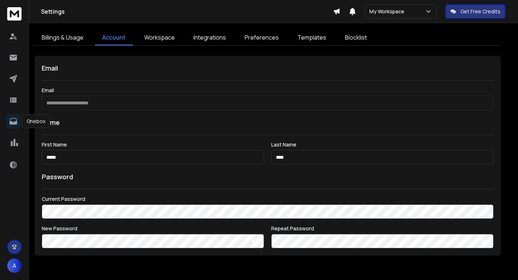
click at [14, 122] on icon at bounding box center [13, 121] width 8 height 6
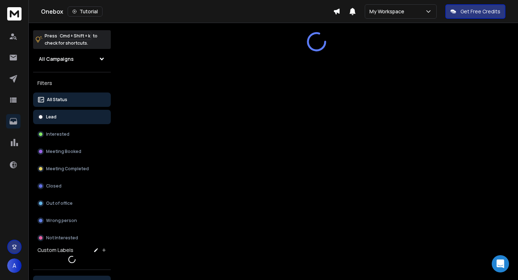
click at [61, 117] on button "Lead" at bounding box center [72, 117] width 78 height 14
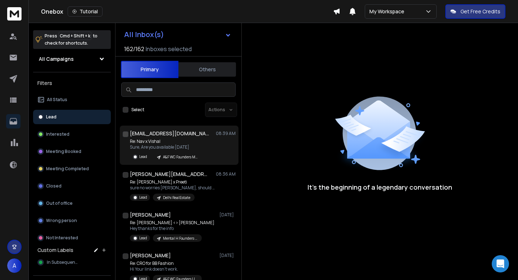
click at [187, 144] on p "Re: Nav x Vishal" at bounding box center [166, 141] width 72 height 6
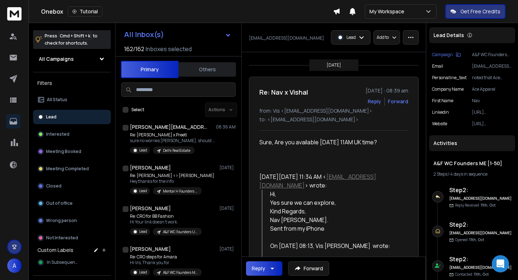
scroll to position [48, 0]
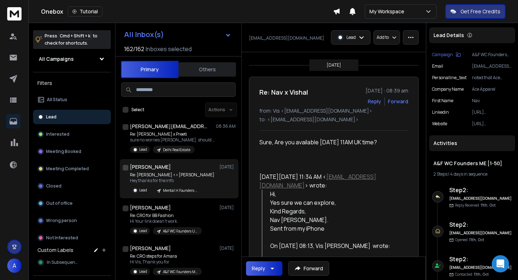
click at [186, 168] on div "[PERSON_NAME] [DATE]" at bounding box center [183, 166] width 106 height 7
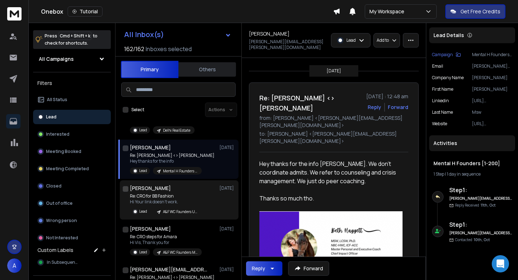
scroll to position [71, 0]
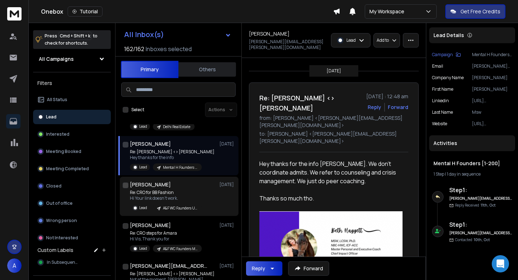
click at [184, 191] on p "Re: CRO for BB Fashion" at bounding box center [166, 193] width 72 height 6
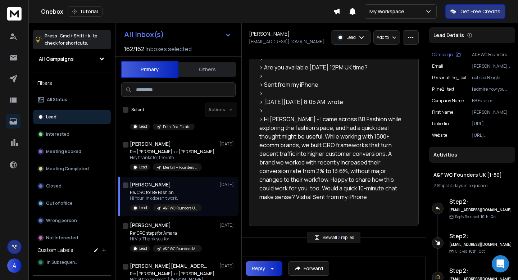
scroll to position [199, 0]
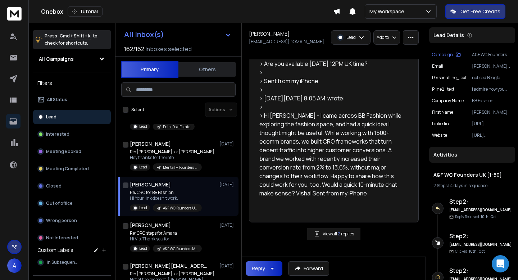
click at [329, 235] on p "View all 2 replies" at bounding box center [338, 234] width 31 height 6
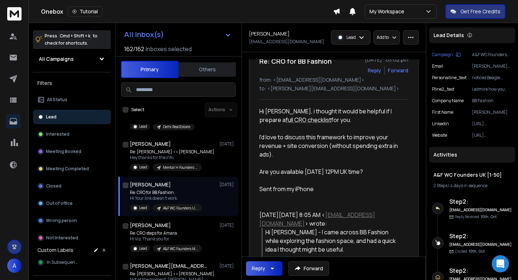
scroll to position [382, 0]
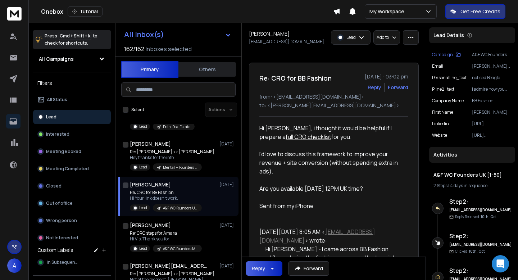
click at [345, 151] on div "I'd love to discuss this framework to improve your revenue + site conversion (w…" at bounding box center [330, 163] width 143 height 26
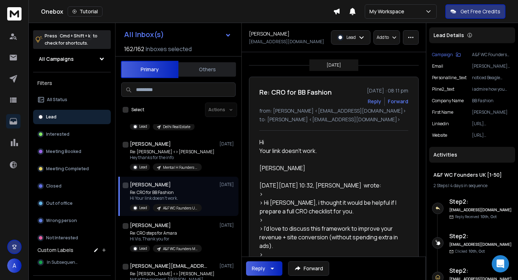
click at [254, 271] on div "Reply" at bounding box center [258, 268] width 13 height 7
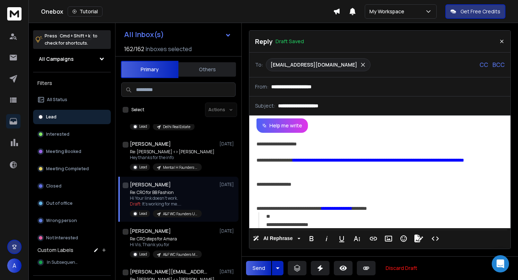
click at [308, 144] on div "**********" at bounding box center [378, 144] width 245 height 8
click at [288, 180] on div "**********" at bounding box center [378, 184] width 245 height 8
click at [346, 177] on div at bounding box center [379, 176] width 247 height 8
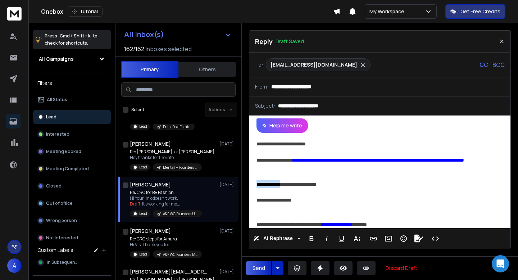
drag, startPoint x: 284, startPoint y: 185, endPoint x: 237, endPoint y: 185, distance: 47.5
click at [237, 185] on div "All Inbox(s) 162 / 162 Inboxes selected Primary Others Select Actions [EMAIL_AD…" at bounding box center [316, 163] width 403 height 280
click at [314, 199] on div "**********" at bounding box center [378, 200] width 245 height 8
click at [252, 272] on button "Send" at bounding box center [258, 268] width 25 height 14
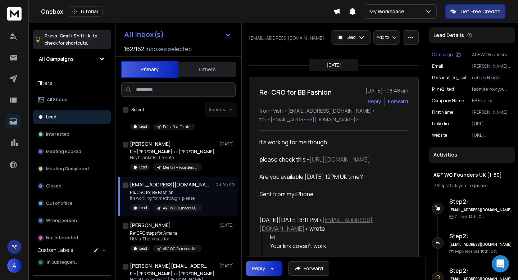
scroll to position [86, 0]
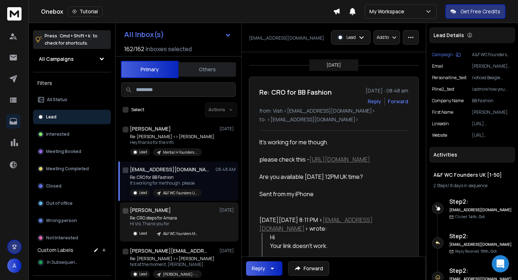
click at [178, 215] on p "Re: CRO steps for Amara" at bounding box center [166, 218] width 72 height 6
